Goal: Find specific page/section: Find specific page/section

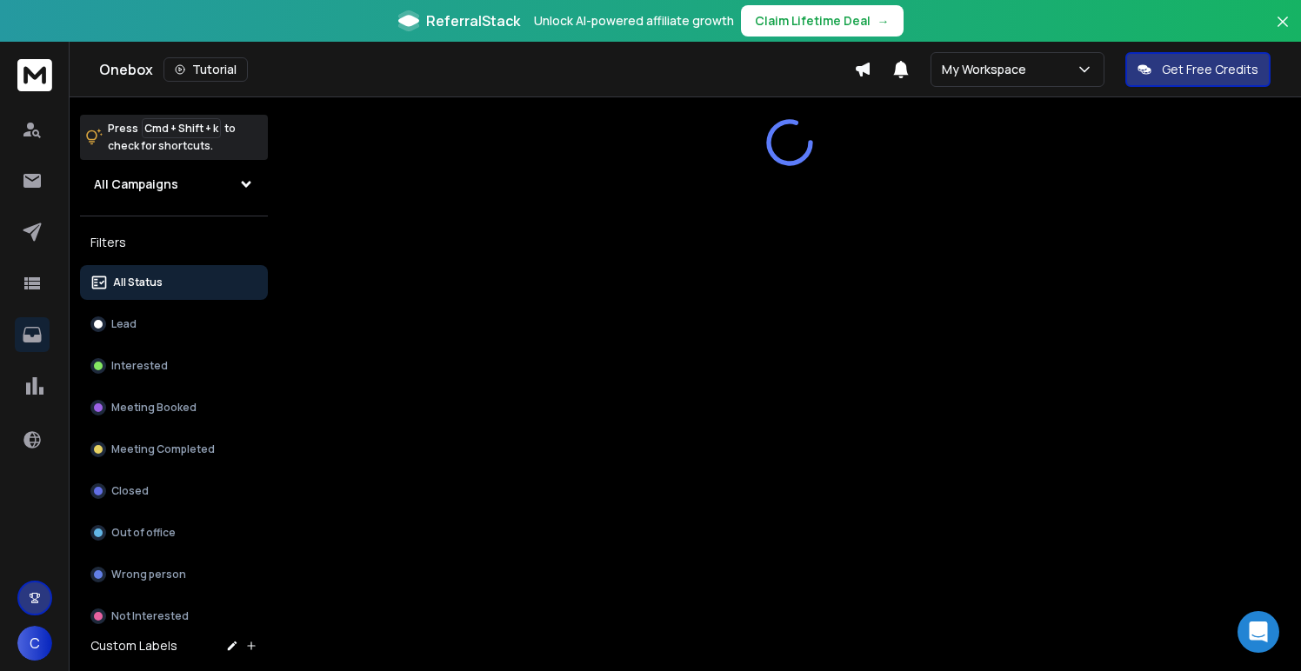
click at [1285, 14] on icon "Close banner" at bounding box center [1283, 22] width 16 height 16
click at [1285, 42] on div "Onebox Tutorial My Workspace Get Free Credits" at bounding box center [650, 70] width 1301 height 56
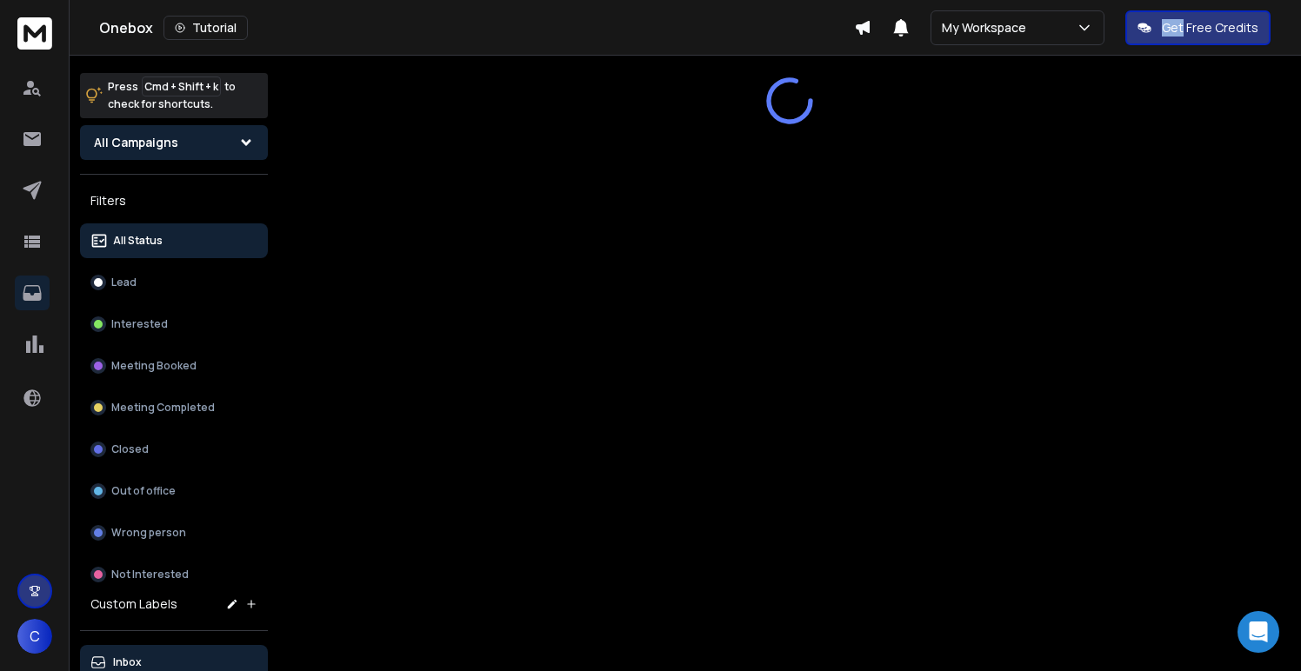
click at [189, 139] on button "All Campaigns" at bounding box center [174, 142] width 188 height 35
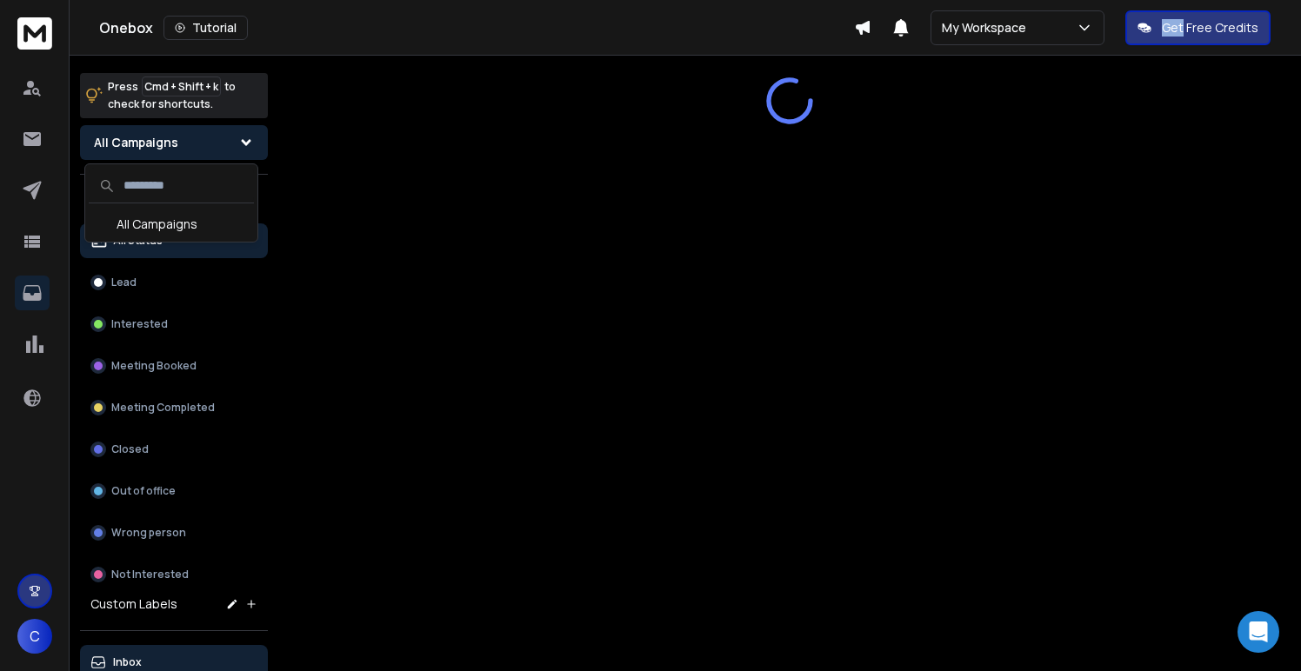
click at [189, 139] on button "All Campaigns" at bounding box center [174, 142] width 188 height 35
click at [187, 137] on button "All Campaigns" at bounding box center [174, 142] width 188 height 35
